Goal: Find specific page/section: Find specific page/section

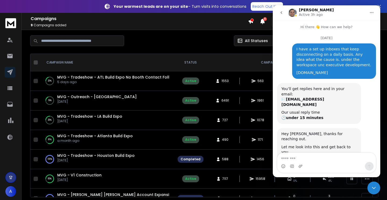
scroll to position [1, 0]
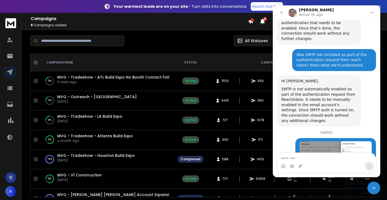
click at [373, 190] on icon "Close Intercom Messenger" at bounding box center [374, 188] width 6 height 6
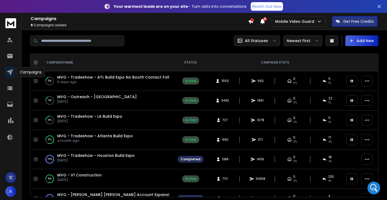
scroll to position [3609, 0]
click at [297, 21] on p "Mobile Video Guard" at bounding box center [295, 21] width 41 height 5
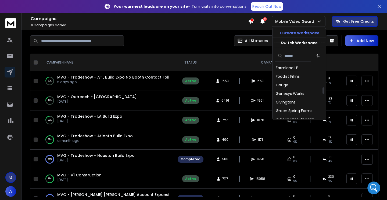
scroll to position [193, 0]
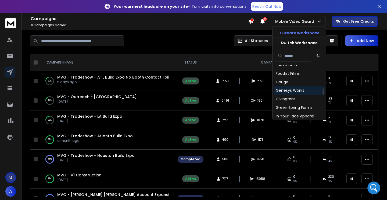
click at [288, 88] on div "Genesys Works" at bounding box center [290, 90] width 28 height 5
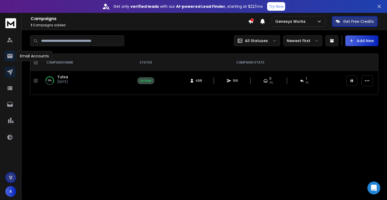
click at [8, 57] on icon at bounding box center [9, 56] width 5 height 4
